Goal: Task Accomplishment & Management: Manage account settings

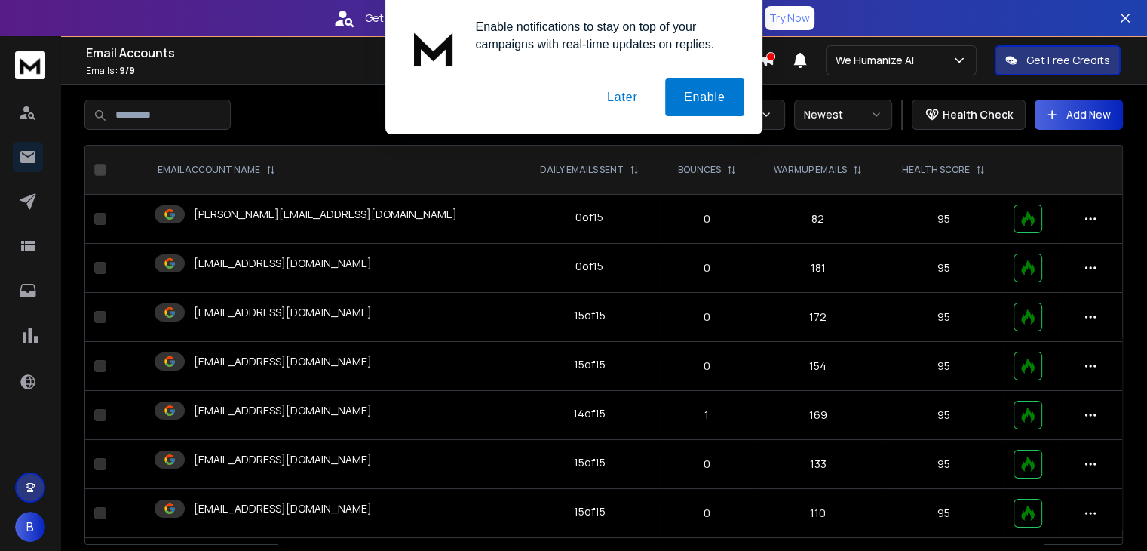
click at [622, 100] on button "Later" at bounding box center [622, 97] width 68 height 38
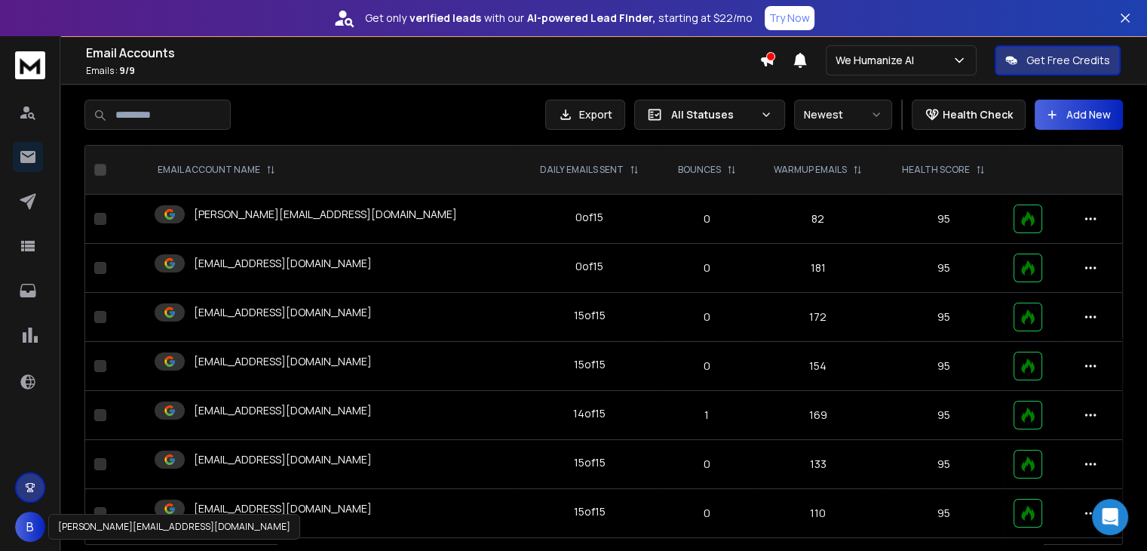
click at [33, 523] on span "B" at bounding box center [30, 526] width 30 height 30
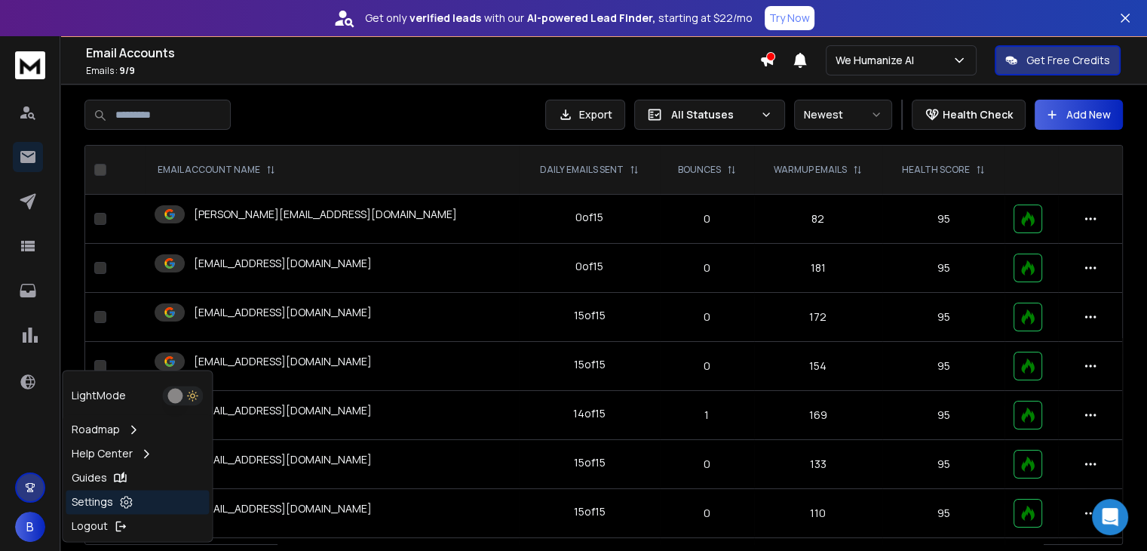
click at [112, 495] on p "Settings" at bounding box center [92, 501] width 41 height 15
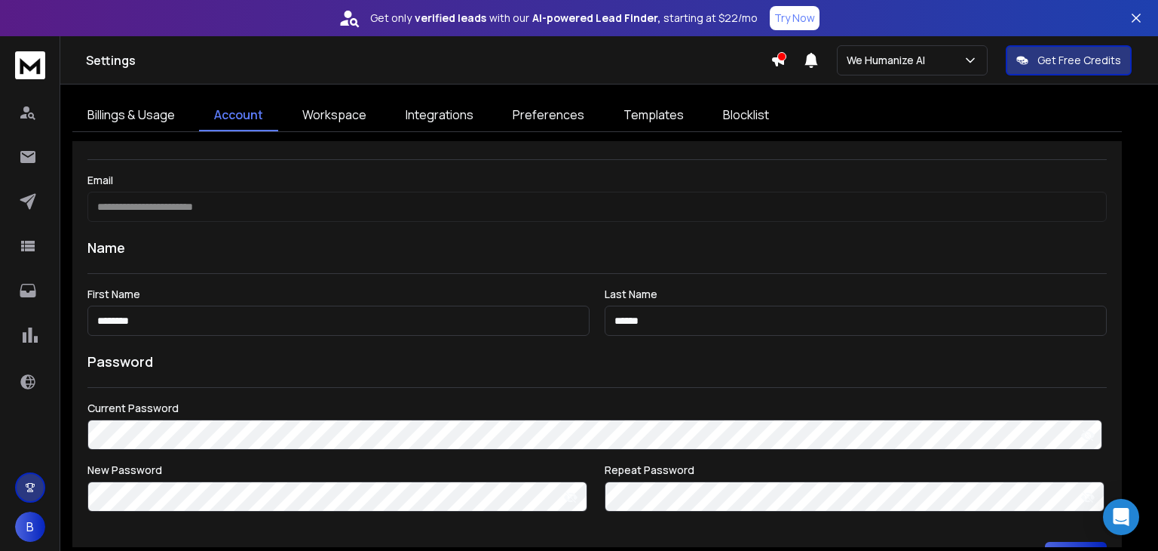
scroll to position [85, 0]
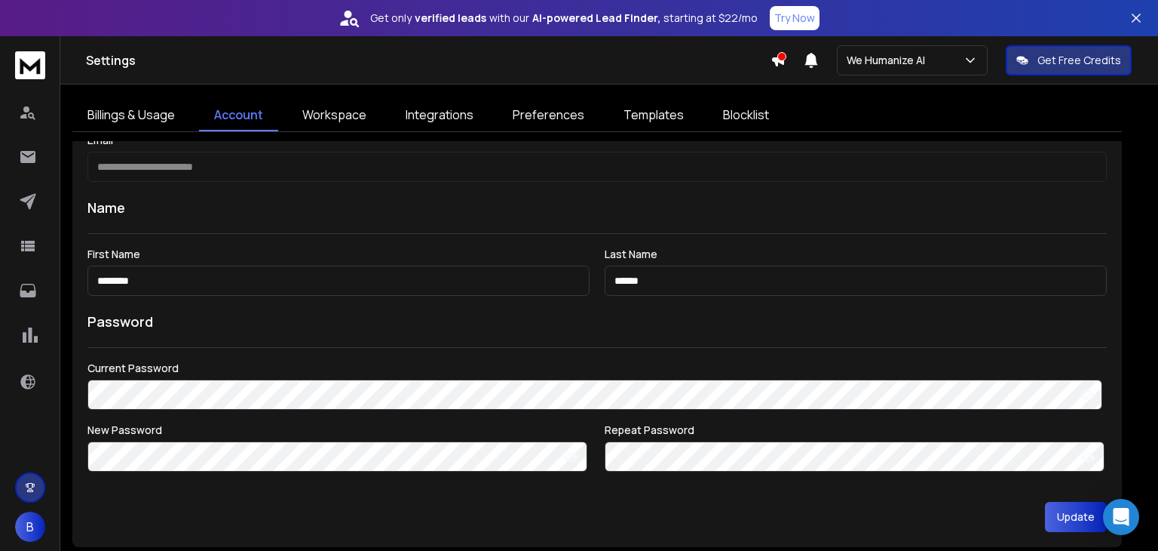
click at [140, 121] on link "Billings & Usage" at bounding box center [131, 116] width 118 height 32
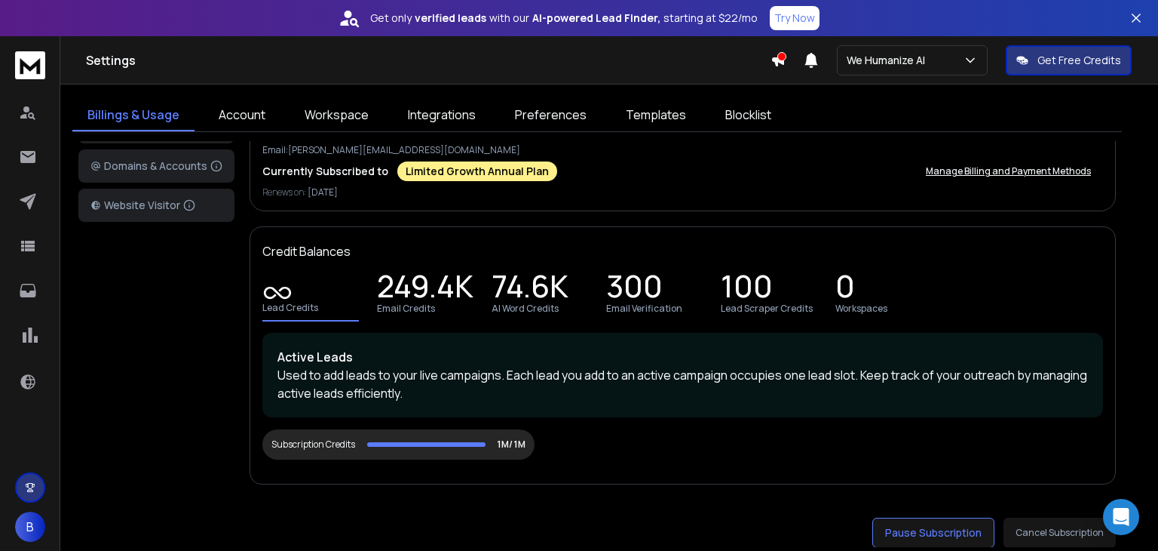
scroll to position [7, 0]
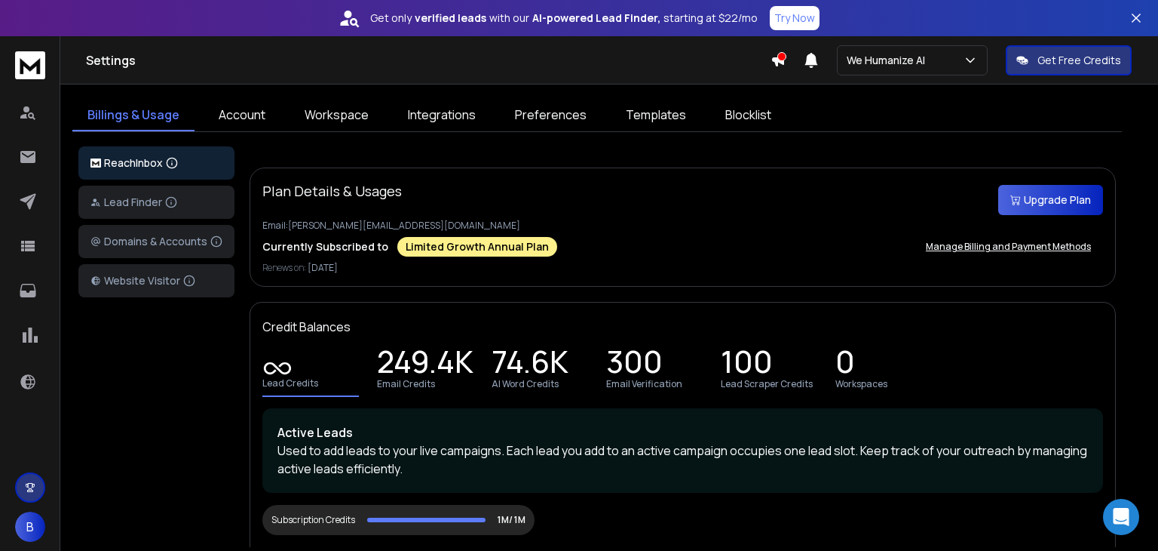
click at [1008, 241] on p "Manage Billing and Payment Methods" at bounding box center [1008, 247] width 165 height 12
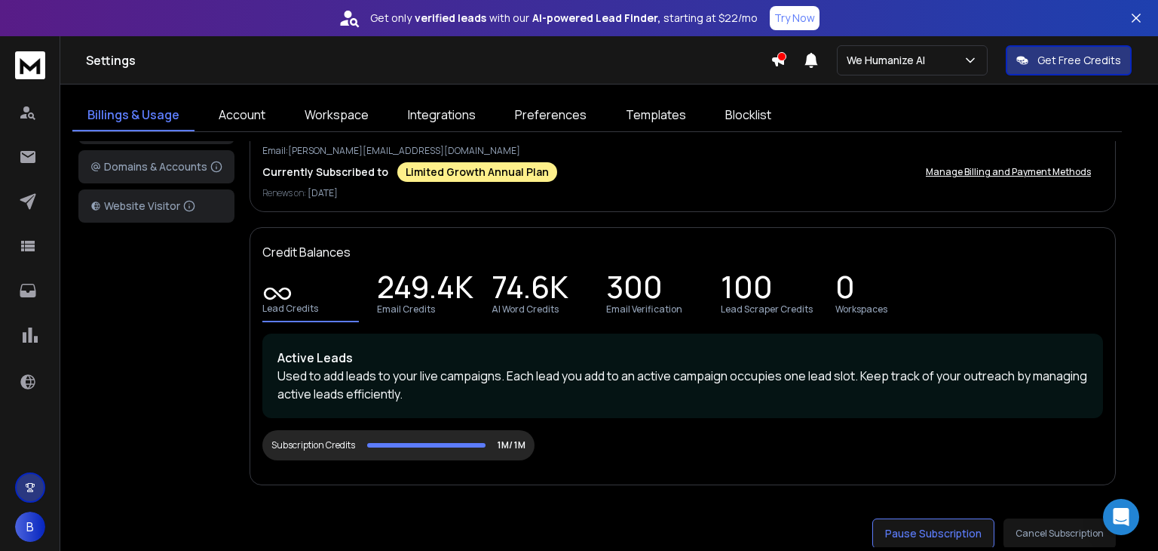
scroll to position [82, 0]
click at [343, 366] on p "Used to add leads to your live campaigns. Each lead you add to an active campai…" at bounding box center [683, 384] width 811 height 36
click at [292, 296] on button "Lead Credits" at bounding box center [310, 300] width 97 height 44
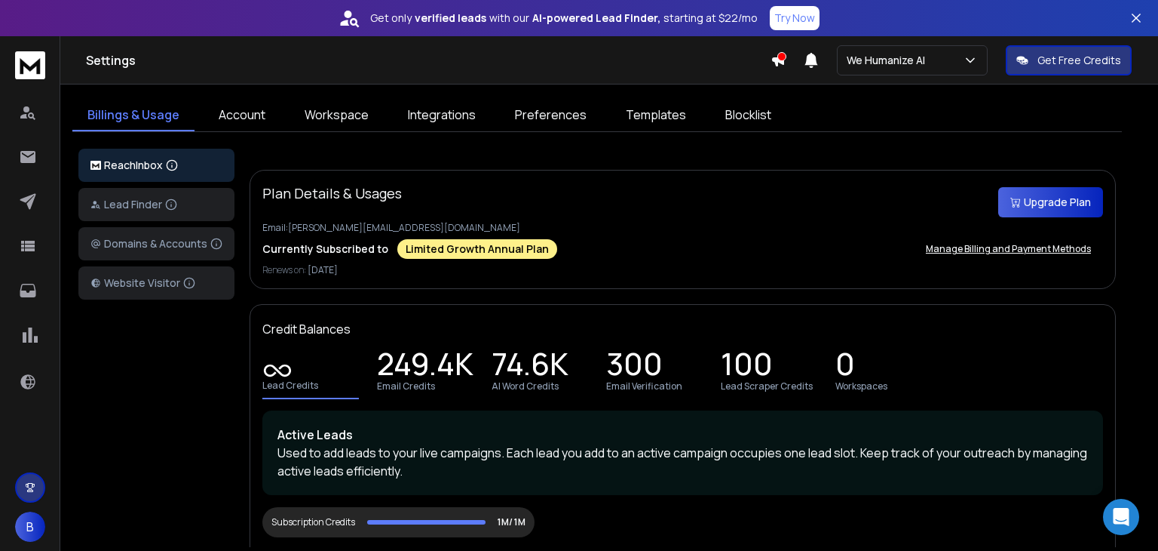
scroll to position [0, 0]
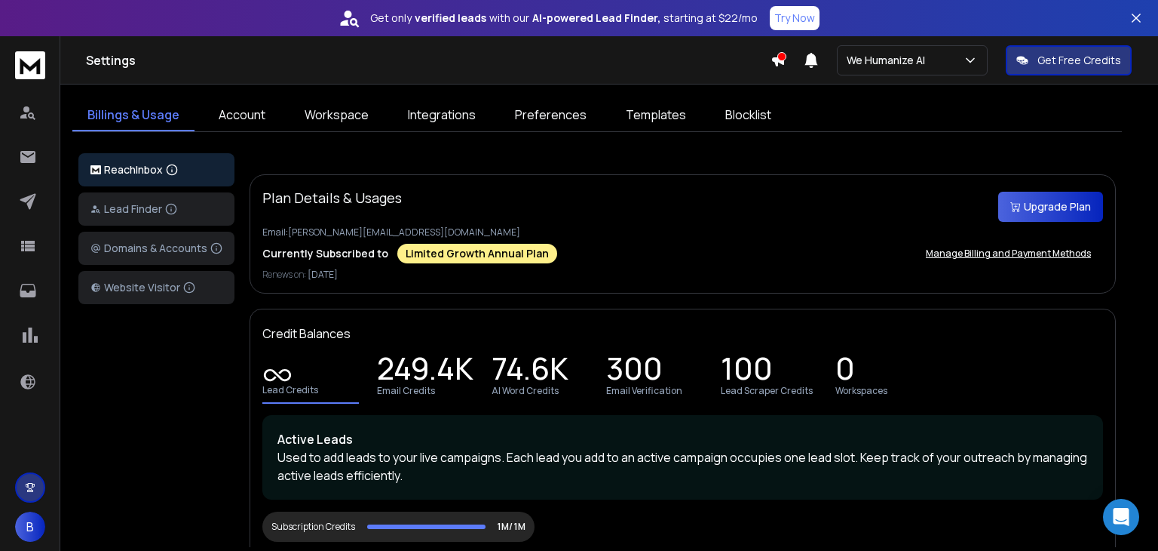
click at [483, 248] on div "Limited Growth Annual Plan" at bounding box center [477, 254] width 160 height 20
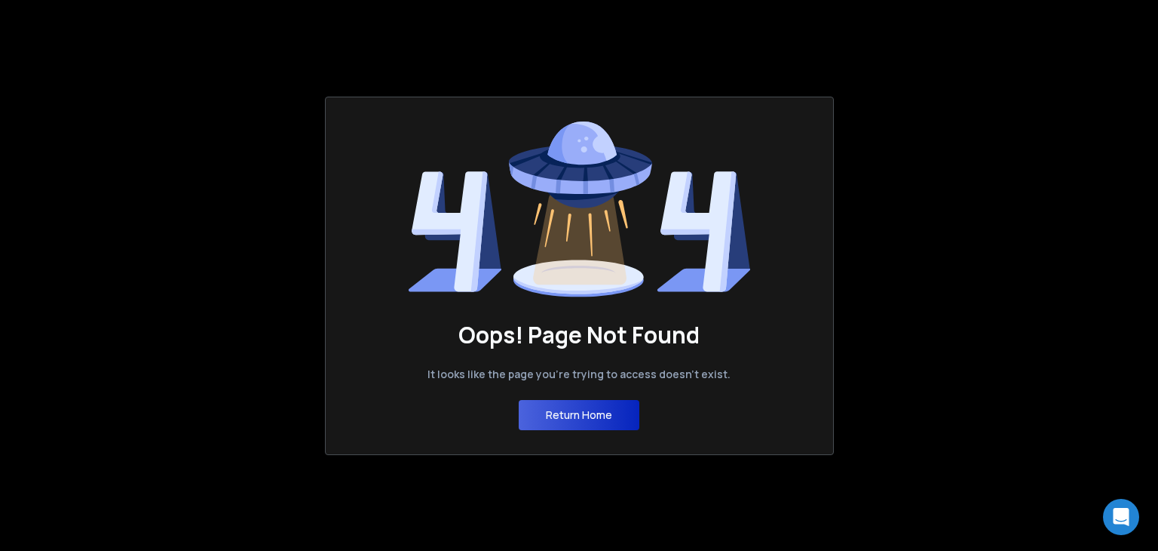
click at [582, 409] on button "Return Home" at bounding box center [579, 415] width 121 height 30
